Goal: Task Accomplishment & Management: Manage account settings

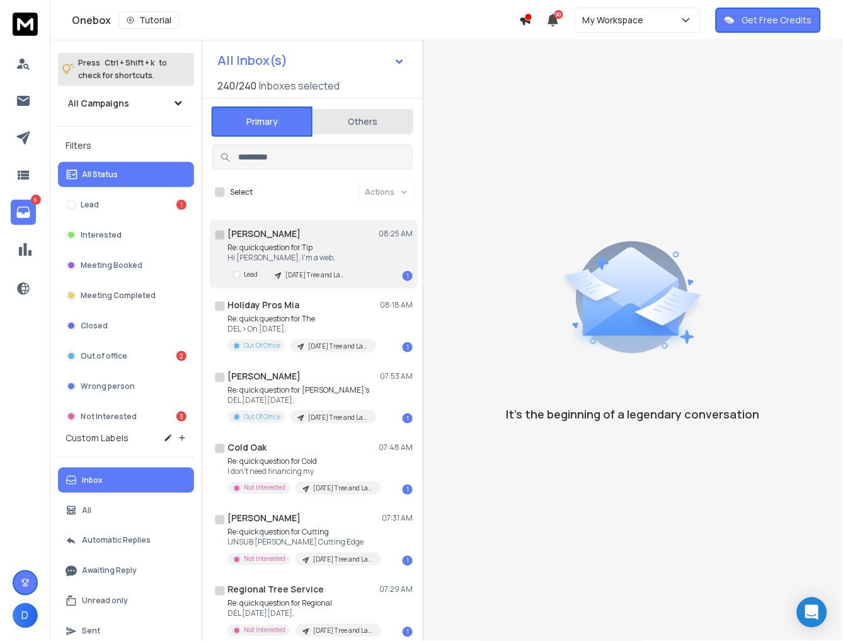
click at [282, 240] on div "[PERSON_NAME] 08:25 AM" at bounding box center [320, 234] width 185 height 13
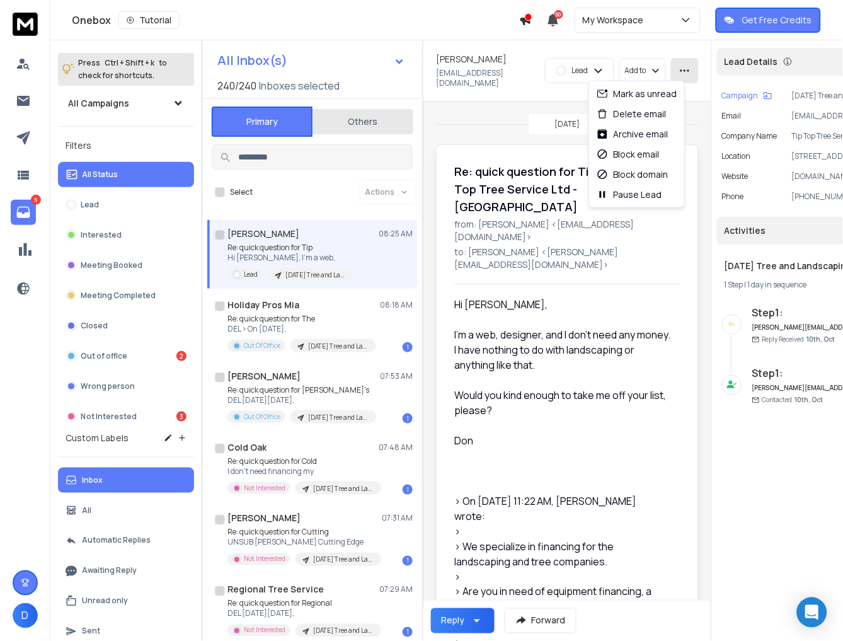
click at [681, 69] on icon "button" at bounding box center [685, 70] width 9 height 2
click at [629, 155] on div "Block email" at bounding box center [628, 154] width 62 height 13
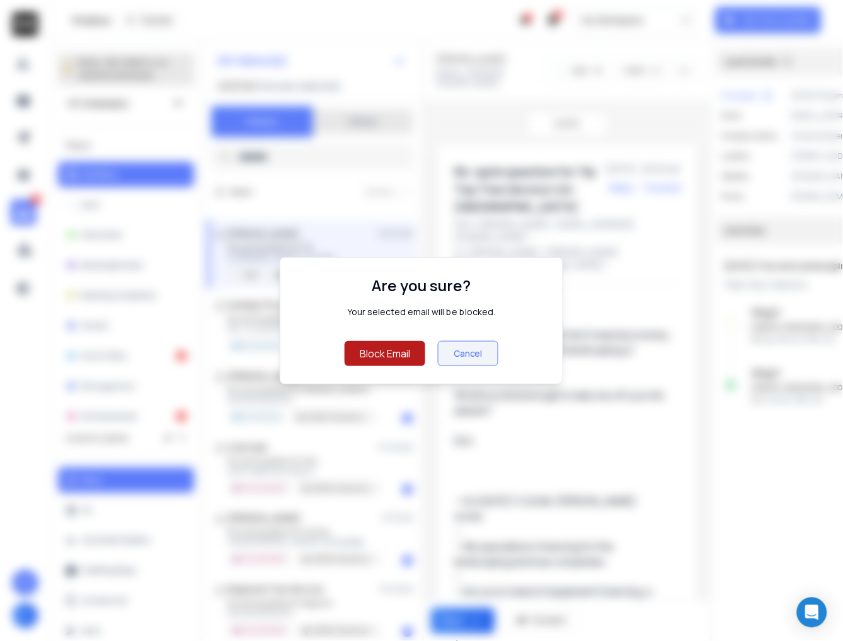
click at [381, 349] on button "Block Email" at bounding box center [385, 353] width 81 height 25
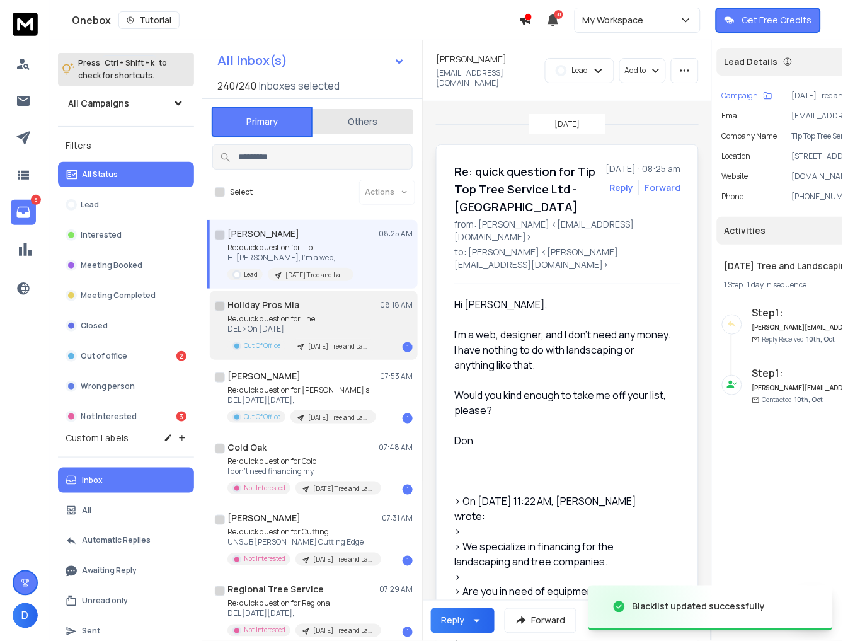
click at [317, 323] on p "Re: quick question for The" at bounding box center [302, 319] width 149 height 10
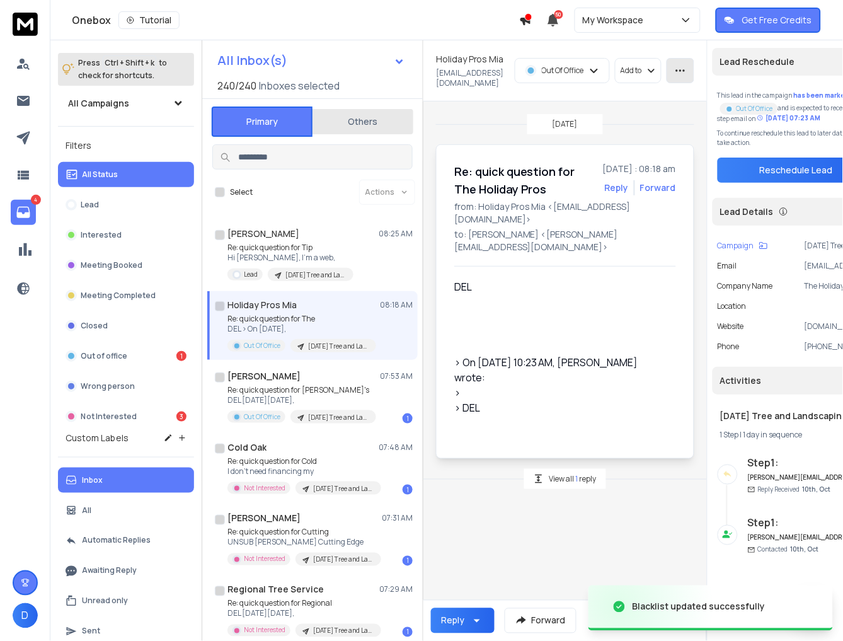
click at [687, 68] on icon "button" at bounding box center [680, 70] width 11 height 11
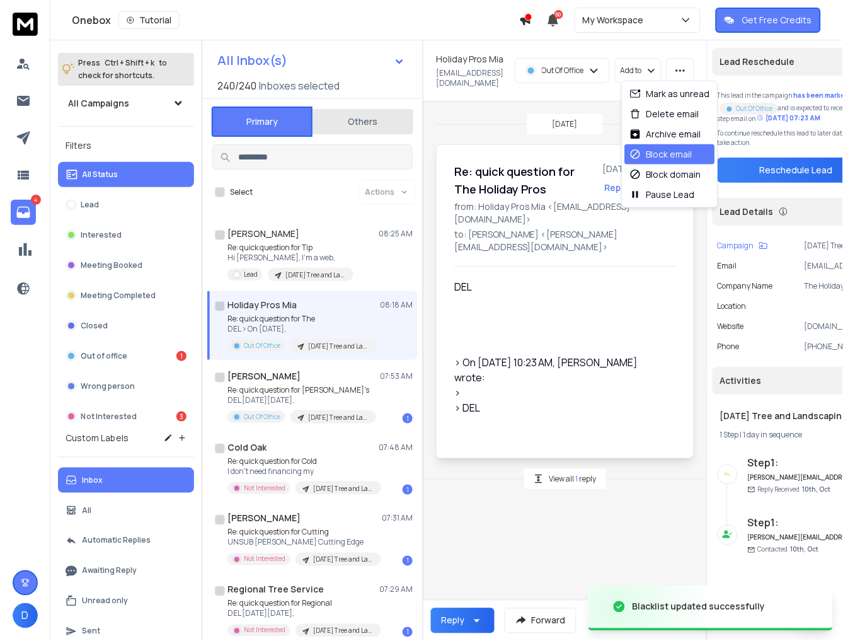
click at [661, 153] on div "Block email" at bounding box center [661, 154] width 62 height 13
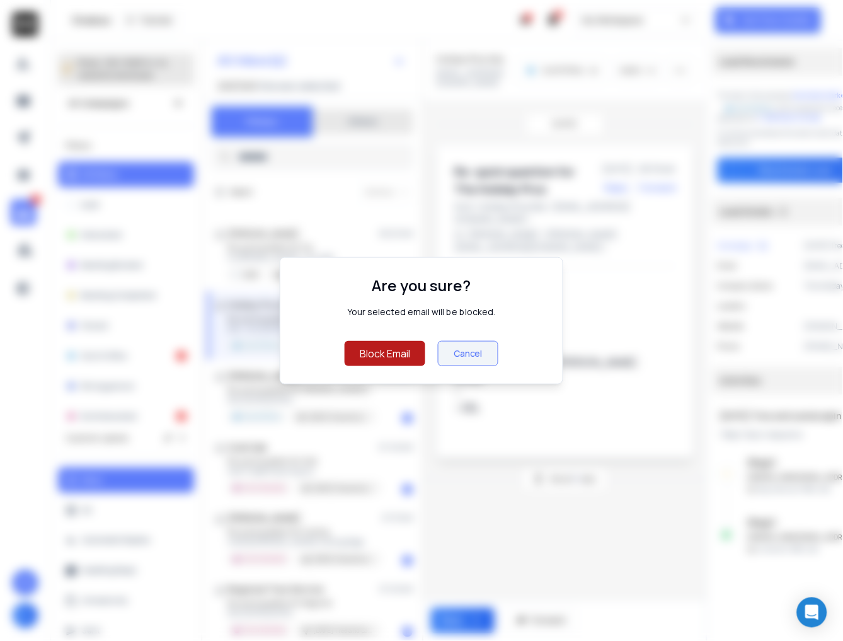
click at [399, 345] on button "Block Email" at bounding box center [385, 353] width 81 height 25
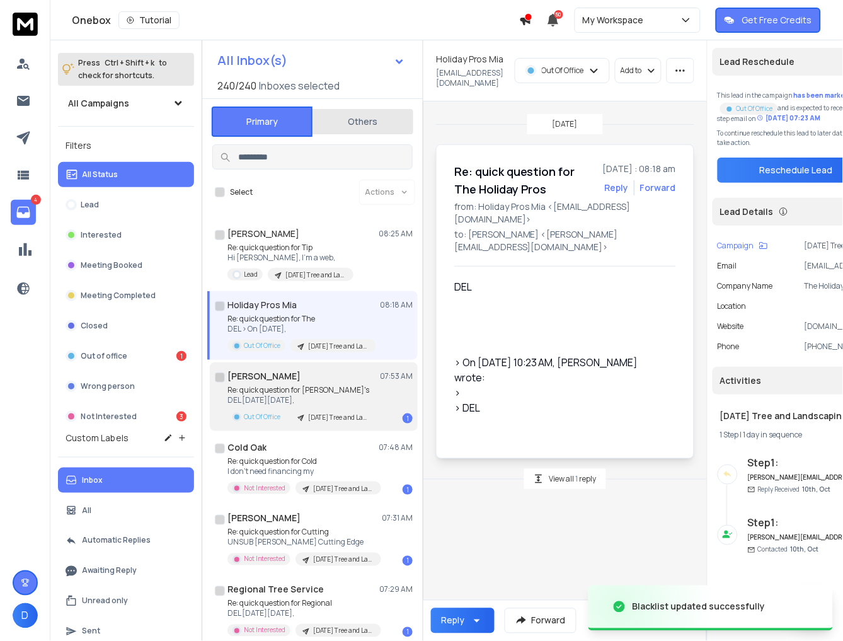
click at [297, 391] on p "Re: quick question for [PERSON_NAME]'s" at bounding box center [302, 390] width 149 height 10
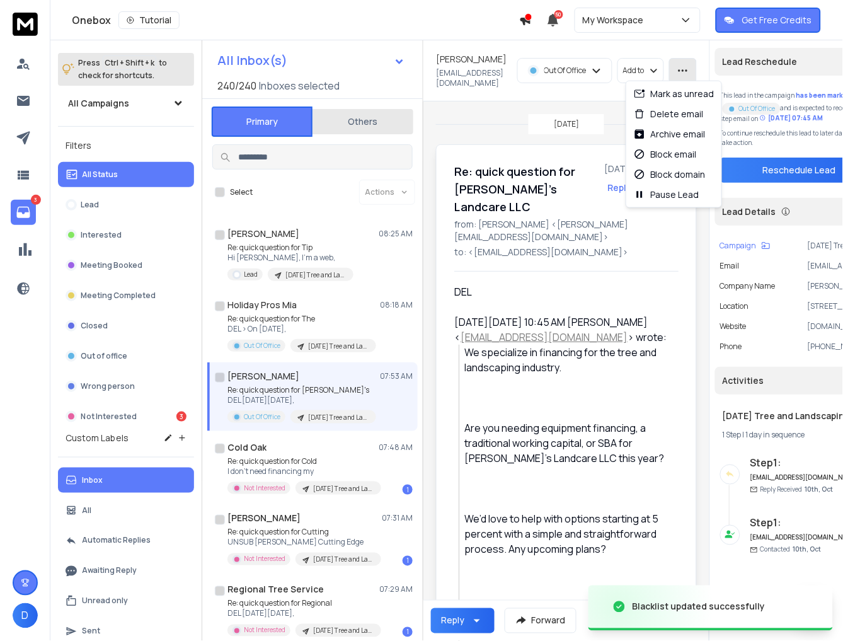
click at [689, 66] on icon "button" at bounding box center [683, 70] width 11 height 11
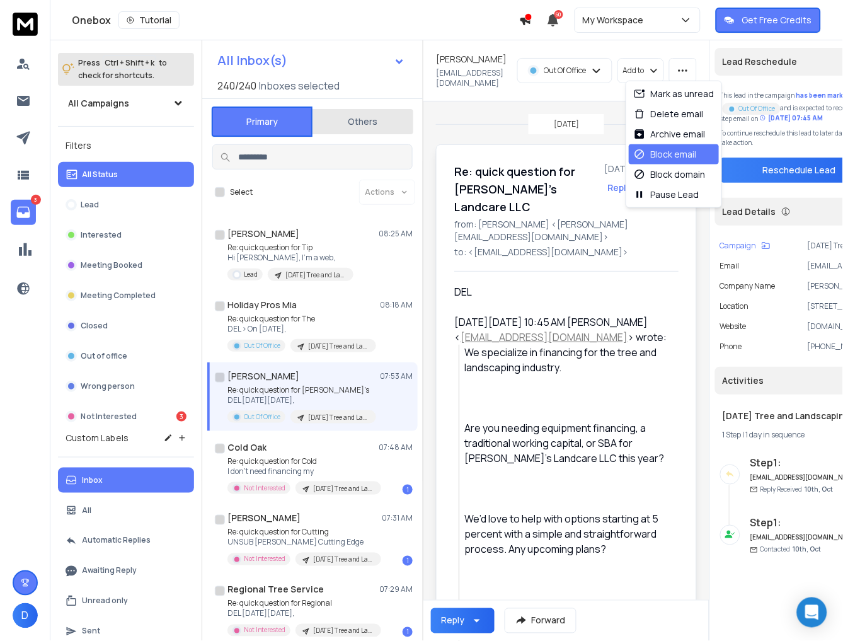
click at [658, 159] on div "Block email" at bounding box center [665, 154] width 62 height 13
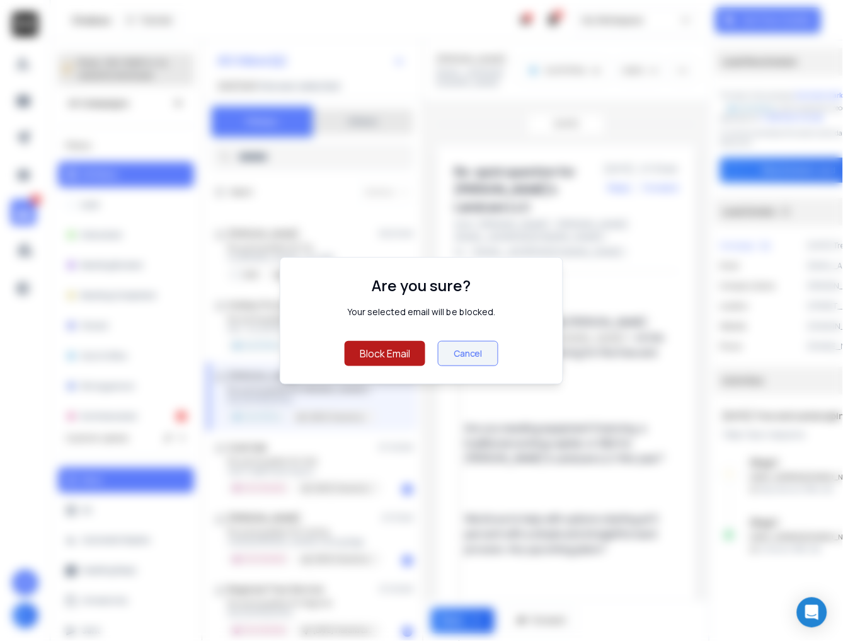
click at [394, 351] on button "Block Email" at bounding box center [385, 353] width 81 height 25
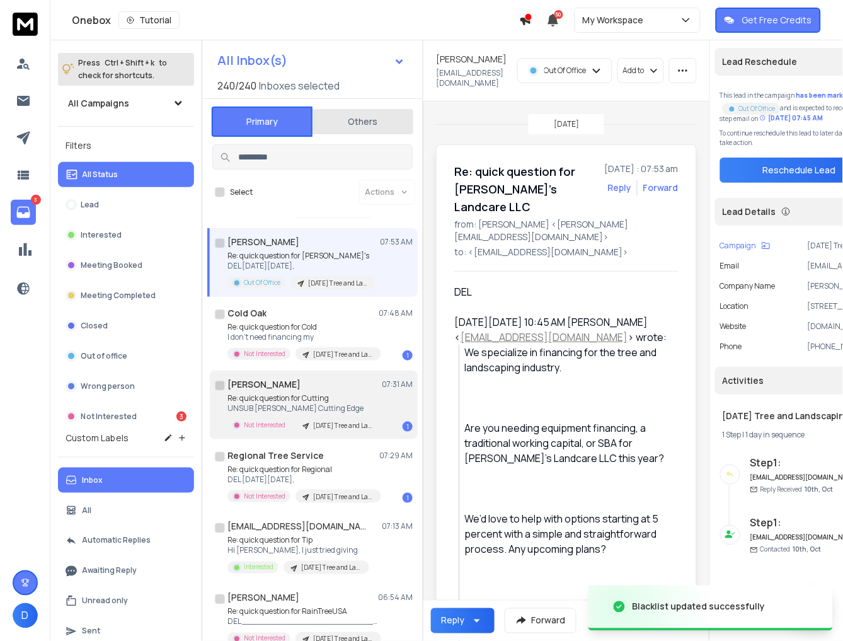
scroll to position [140, 0]
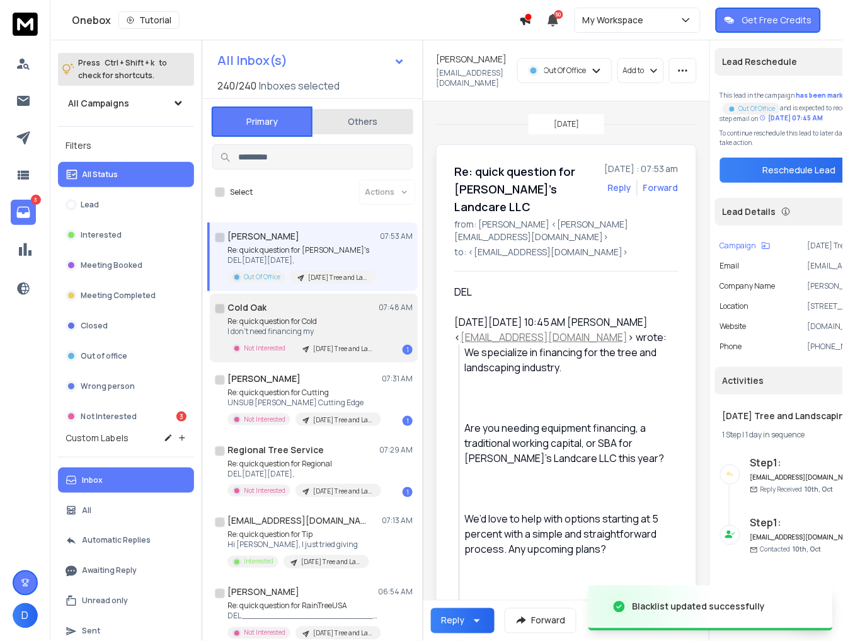
click at [340, 330] on p "I don't need financing my" at bounding box center [303, 332] width 151 height 10
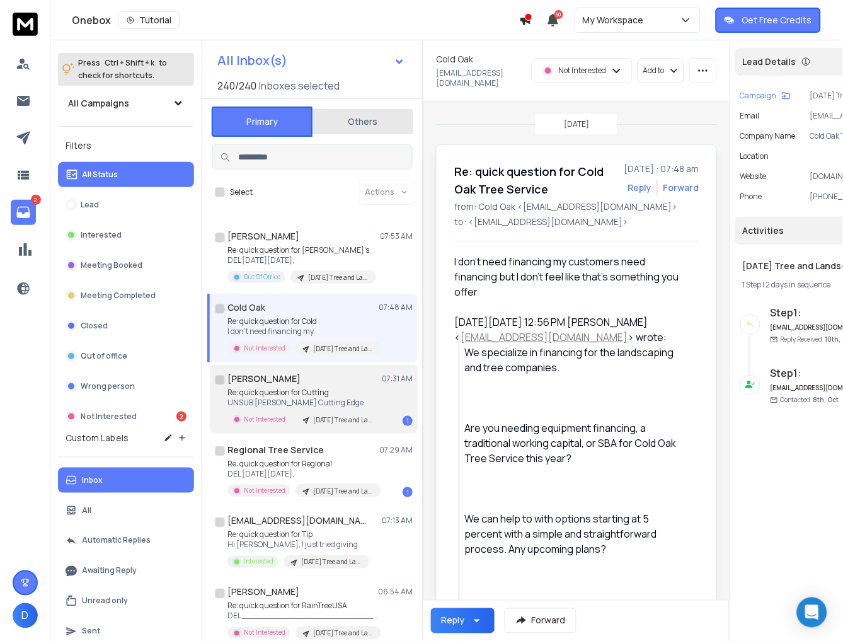
click at [335, 393] on p "Re: quick question for Cutting" at bounding box center [303, 393] width 151 height 10
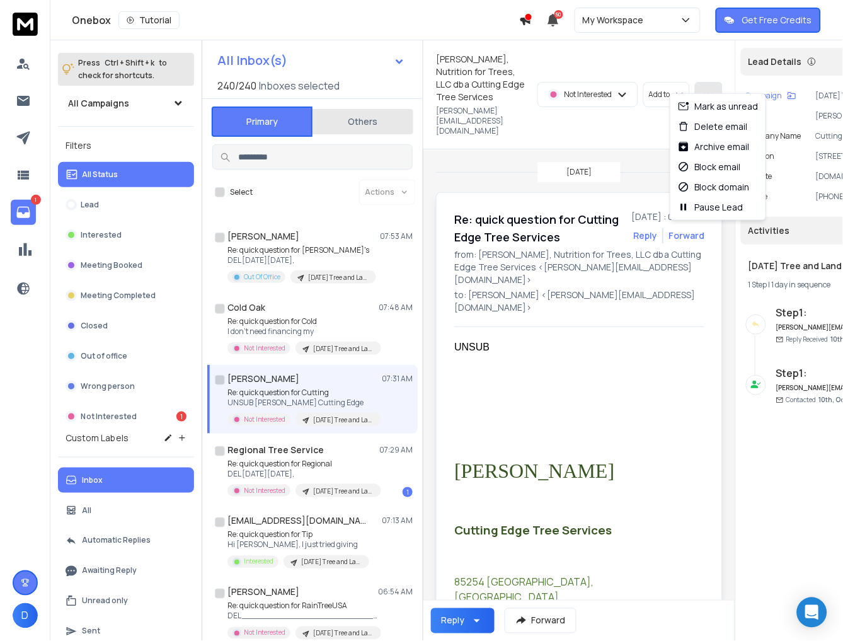
click at [715, 89] on icon "button" at bounding box center [709, 94] width 11 height 11
click at [727, 165] on div "Block email" at bounding box center [709, 167] width 62 height 13
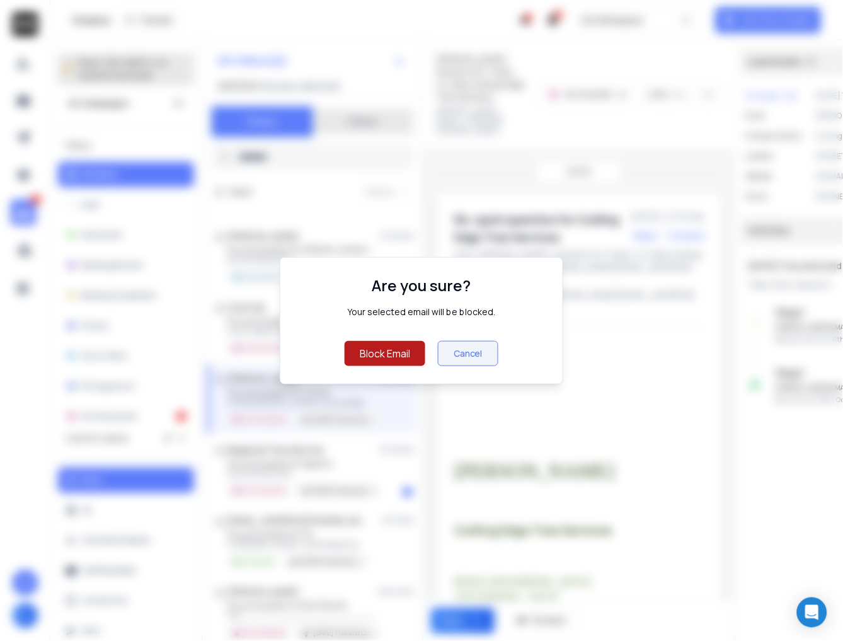
click at [400, 361] on button "Block Email" at bounding box center [385, 353] width 81 height 25
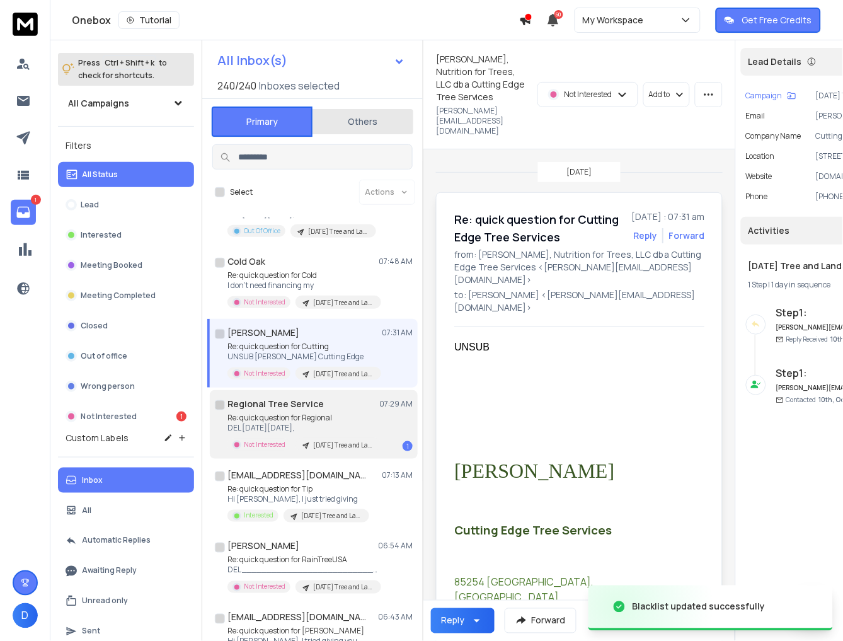
scroll to position [210, 0]
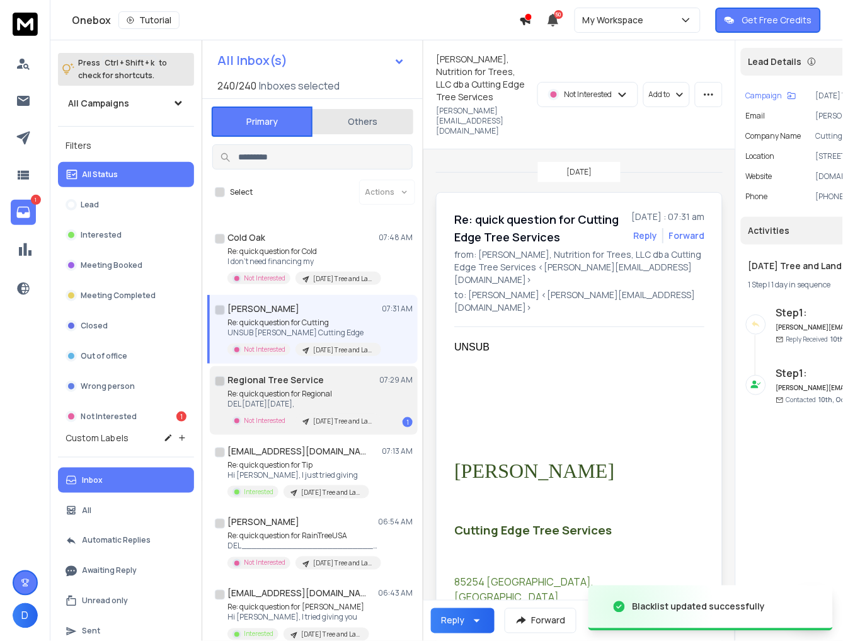
click at [337, 399] on p "DEL [DATE][DATE]," at bounding box center [303, 404] width 151 height 10
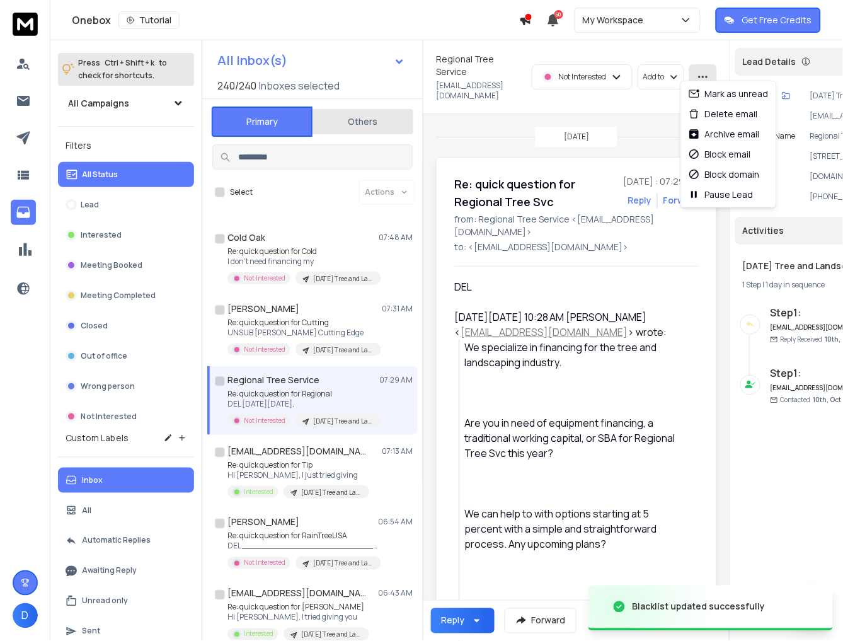
click at [709, 71] on icon "button" at bounding box center [703, 76] width 11 height 11
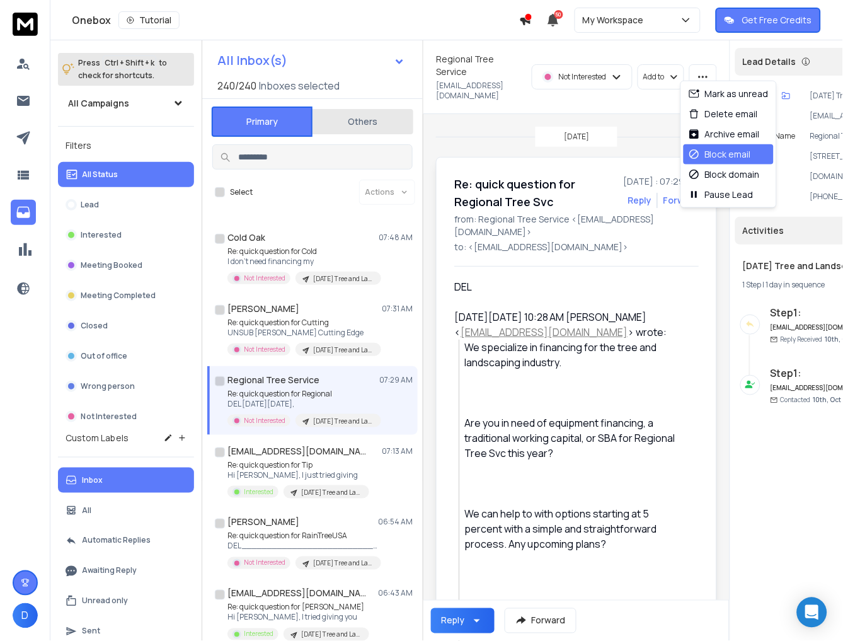
click at [729, 153] on div "Block email" at bounding box center [720, 154] width 62 height 13
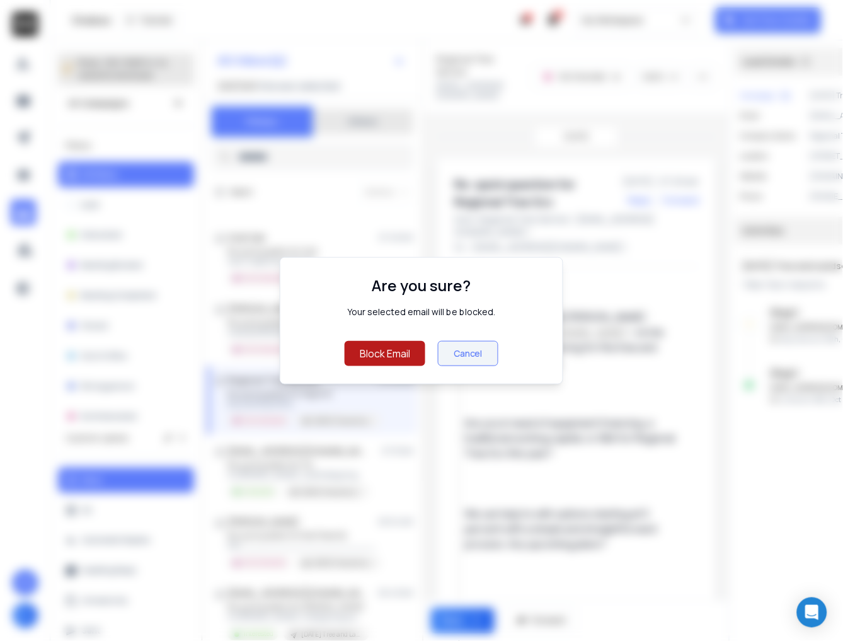
click at [381, 342] on button "Block Email" at bounding box center [385, 353] width 81 height 25
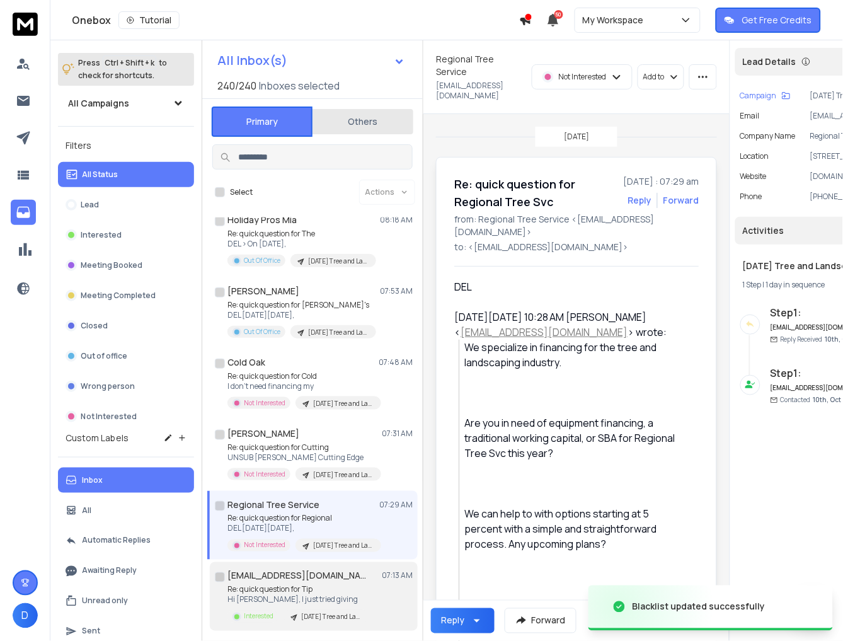
scroll to position [70, 0]
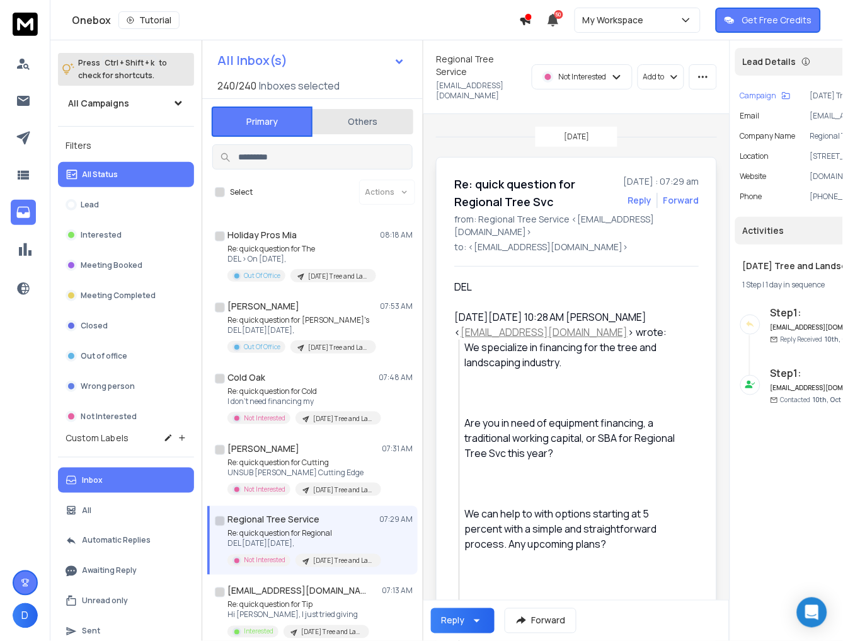
click at [267, 156] on input at bounding box center [312, 156] width 200 height 25
paste input "**********"
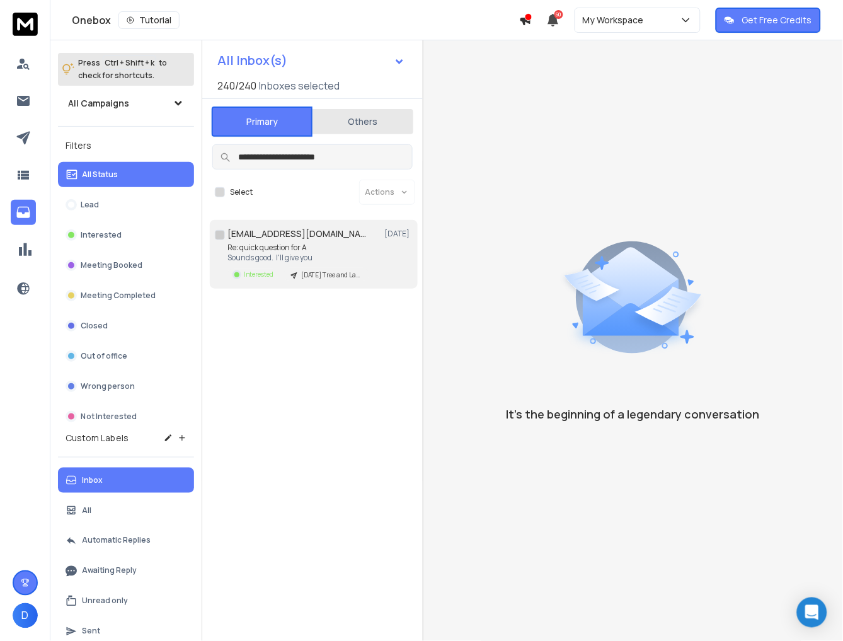
type input "**********"
click at [303, 240] on h1 "[EMAIL_ADDRESS][DOMAIN_NAME]" at bounding box center [297, 234] width 139 height 13
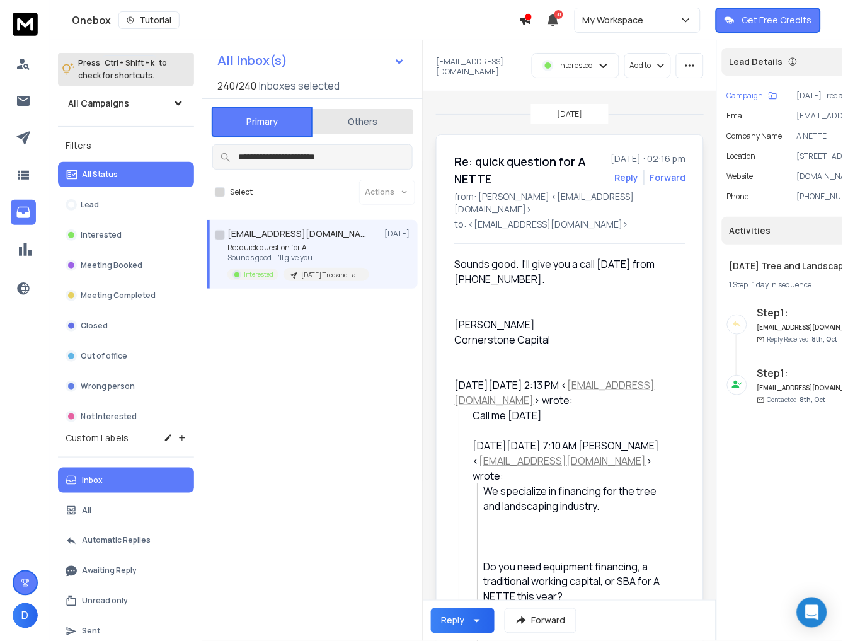
click at [261, 155] on input "**********" at bounding box center [312, 156] width 200 height 25
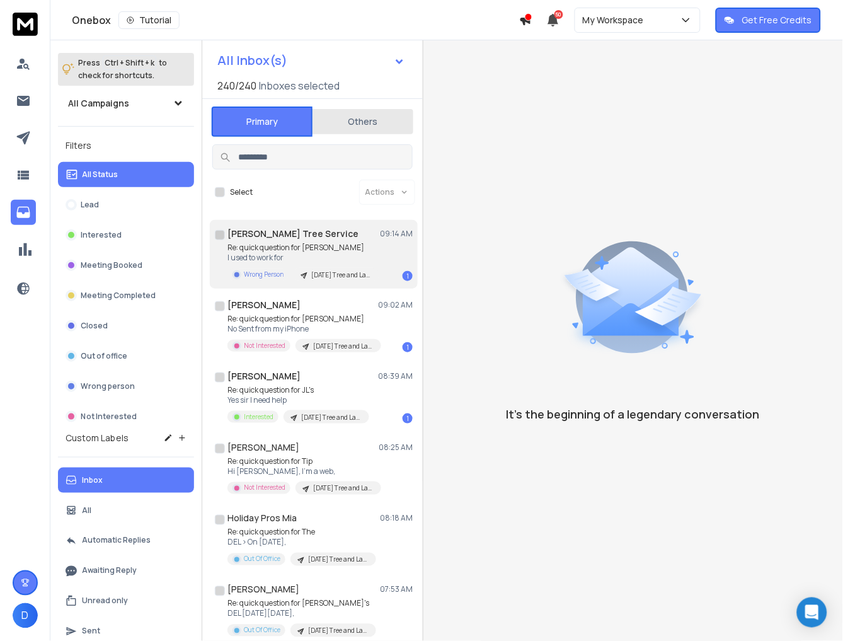
click at [350, 246] on p "Re: quick question for [PERSON_NAME]" at bounding box center [303, 248] width 151 height 10
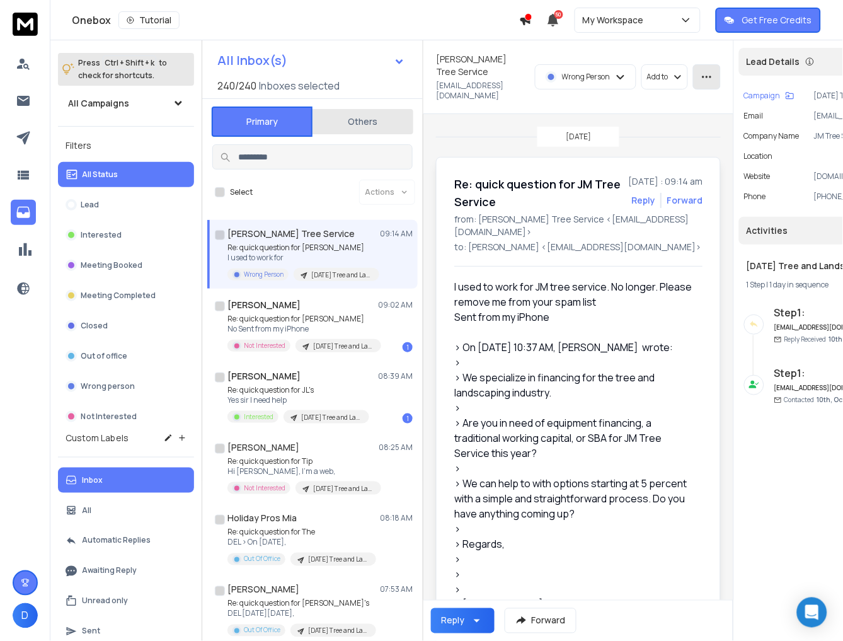
click at [713, 71] on icon "button" at bounding box center [707, 76] width 11 height 11
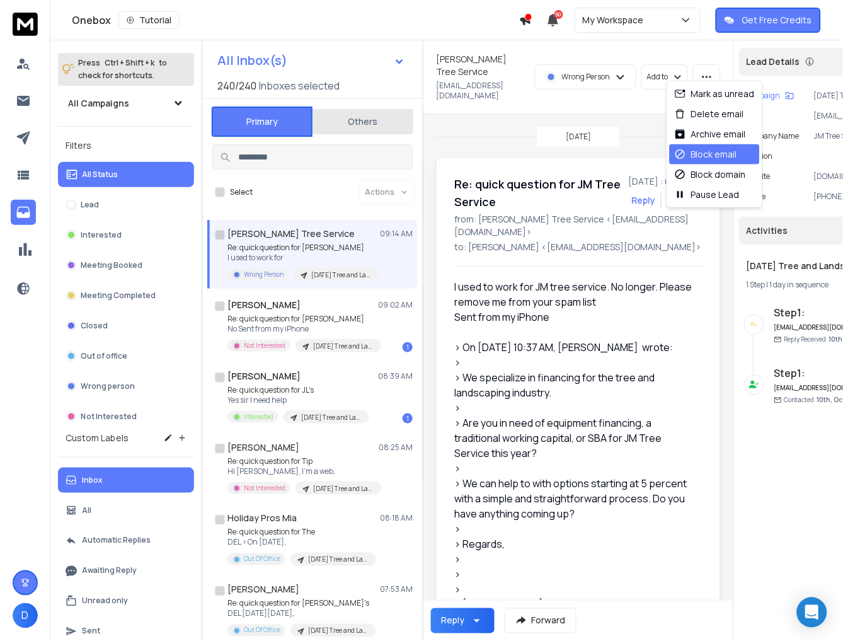
click at [704, 153] on div "Block email" at bounding box center [706, 154] width 62 height 13
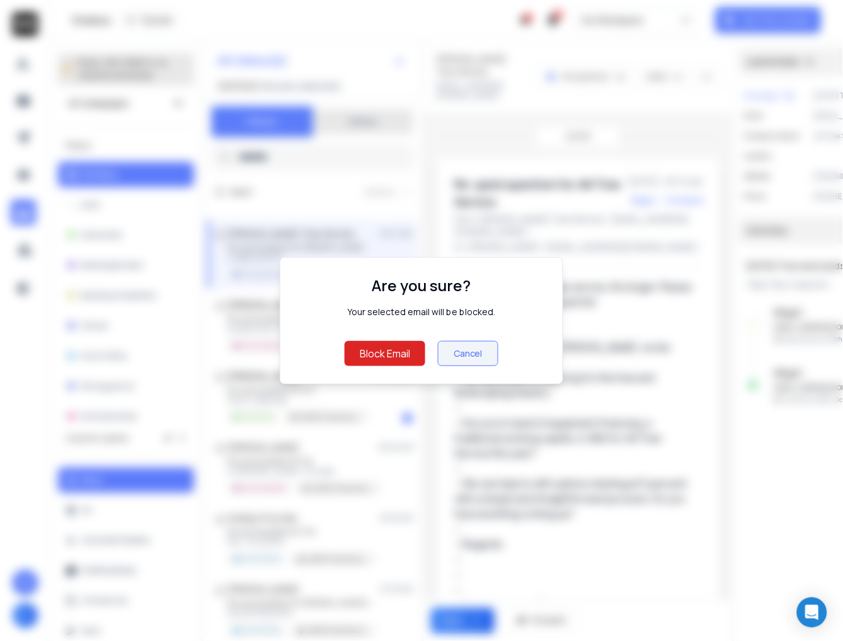
drag, startPoint x: 391, startPoint y: 351, endPoint x: 742, endPoint y: 280, distance: 358.3
click at [392, 351] on button "Block Email" at bounding box center [385, 353] width 81 height 25
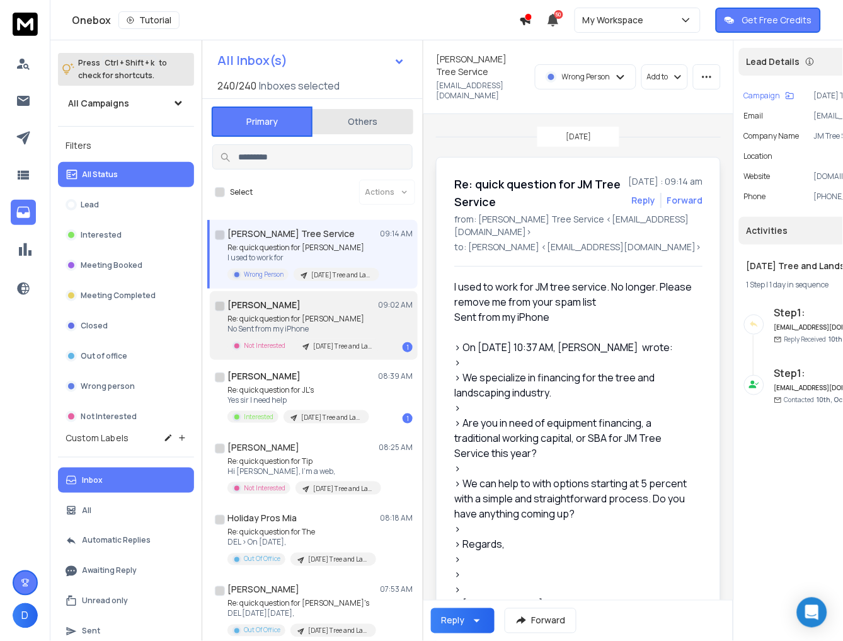
click at [331, 316] on p "Re: quick question for [PERSON_NAME]" at bounding box center [303, 319] width 151 height 10
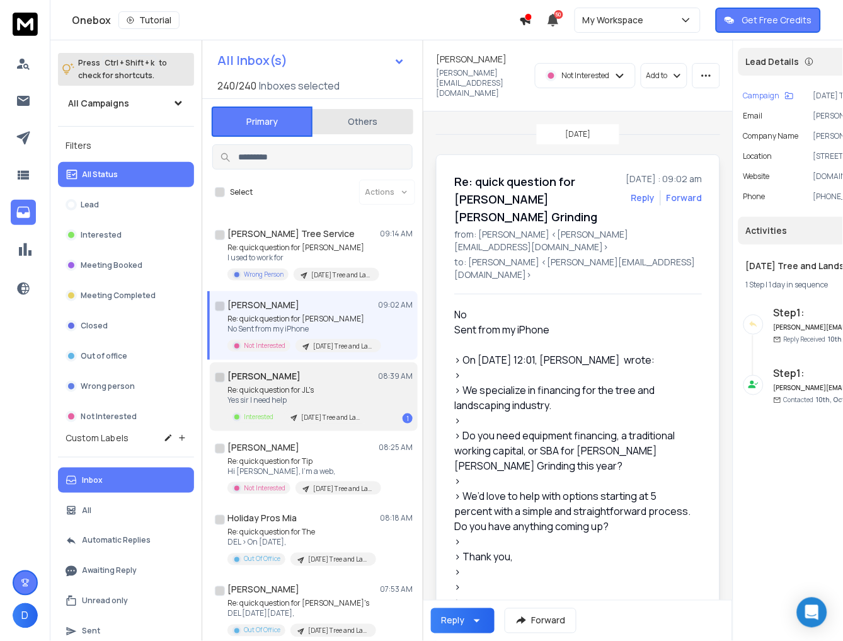
click at [328, 388] on p "Re: quick question for JL's" at bounding box center [299, 390] width 142 height 10
